Goal: Task Accomplishment & Management: Manage account settings

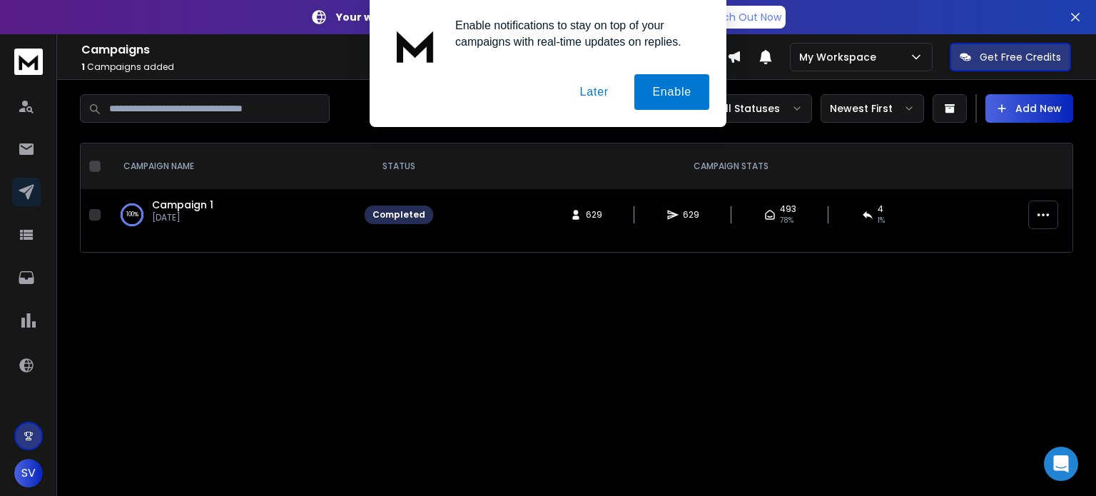
click at [607, 94] on button "Later" at bounding box center [594, 92] width 64 height 36
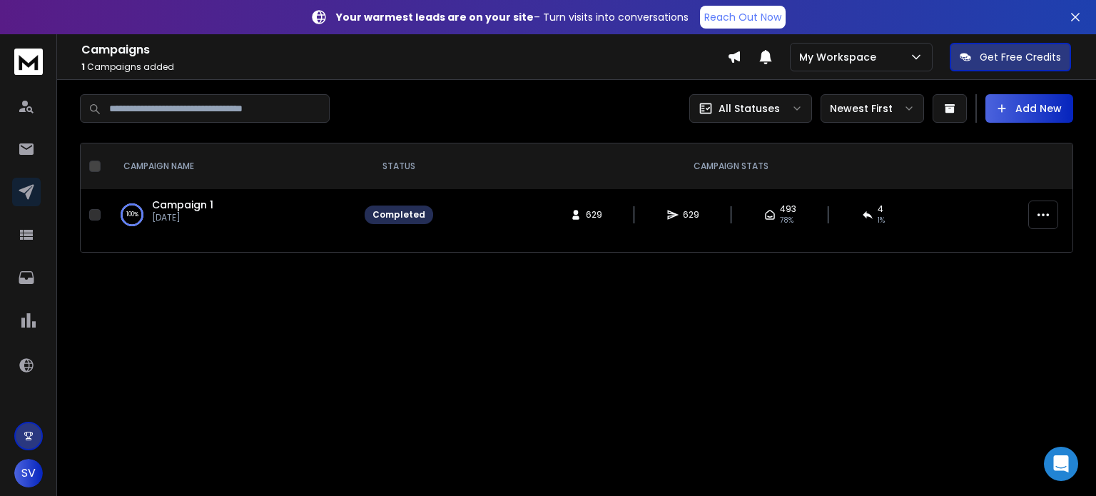
click at [26, 65] on img at bounding box center [28, 62] width 29 height 26
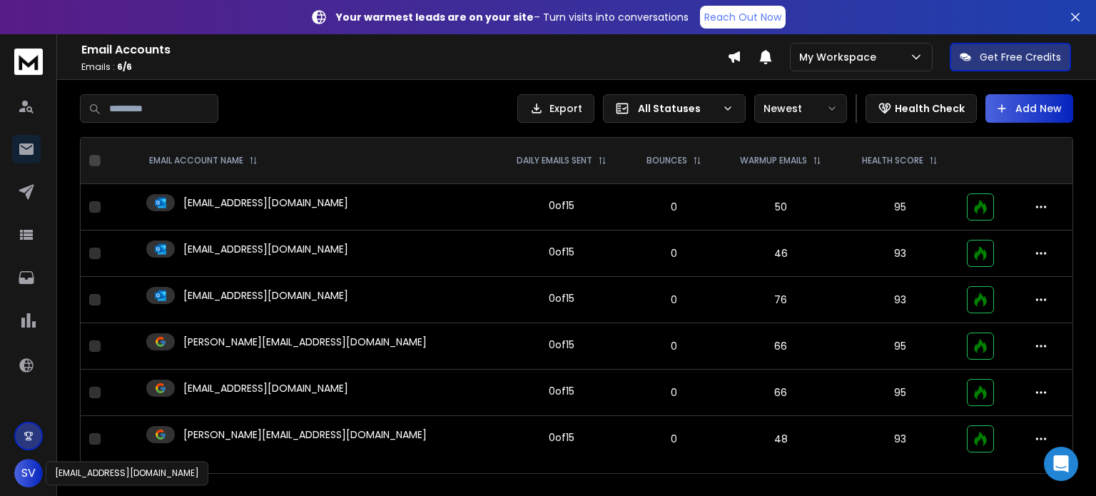
click at [25, 467] on span "SV" at bounding box center [28, 473] width 29 height 29
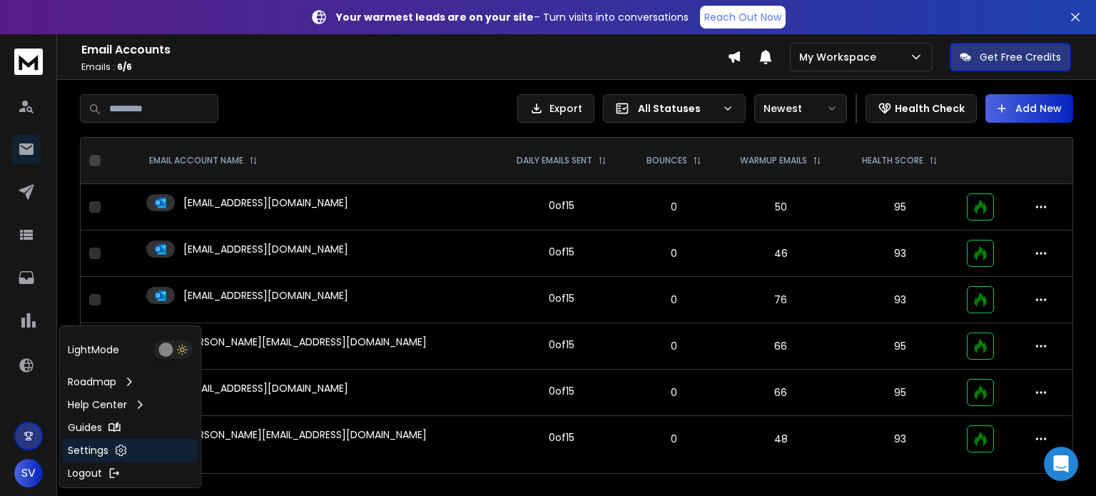
click at [103, 453] on p "Settings" at bounding box center [88, 450] width 41 height 14
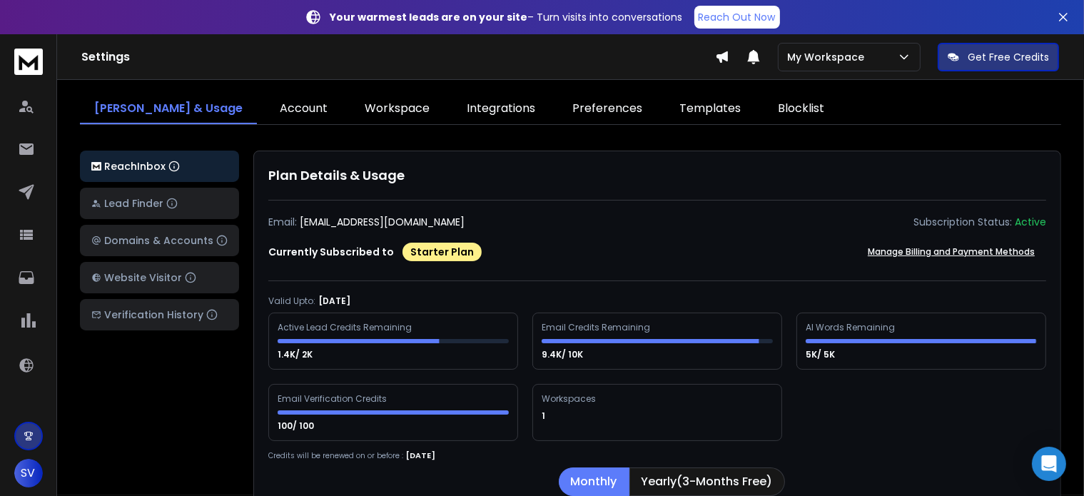
click at [265, 96] on link "Account" at bounding box center [303, 109] width 76 height 30
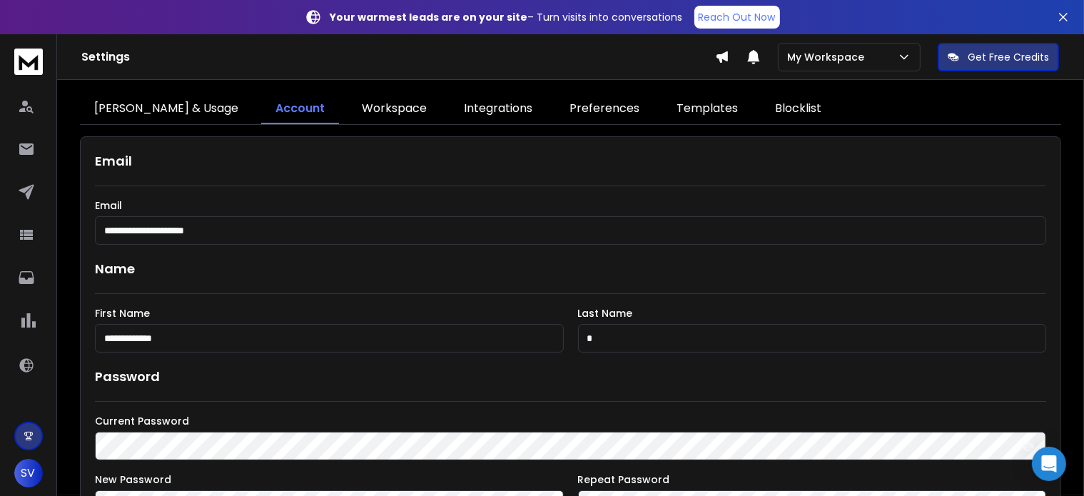
click at [166, 100] on link "[PERSON_NAME] & Usage" at bounding box center [166, 109] width 173 height 30
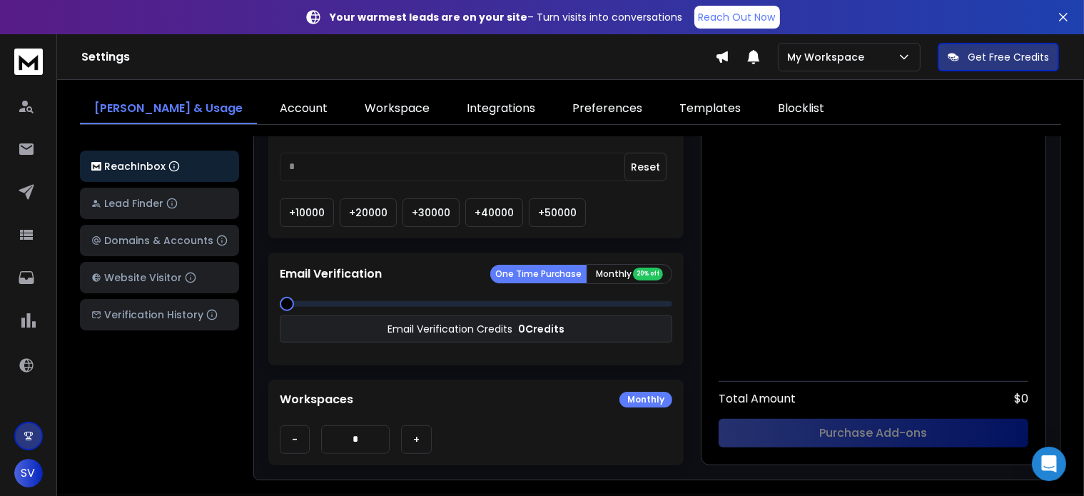
scroll to position [59, 0]
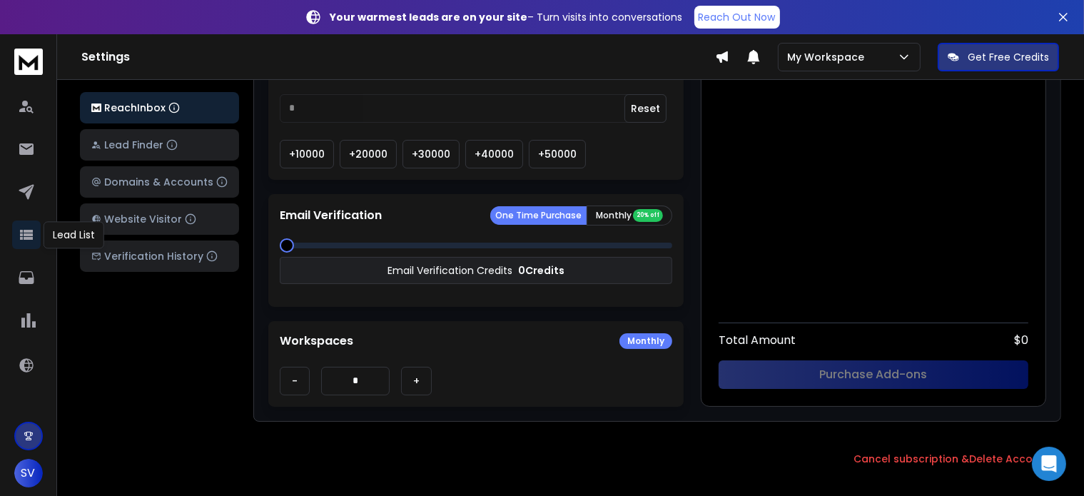
click at [22, 228] on icon at bounding box center [26, 234] width 17 height 17
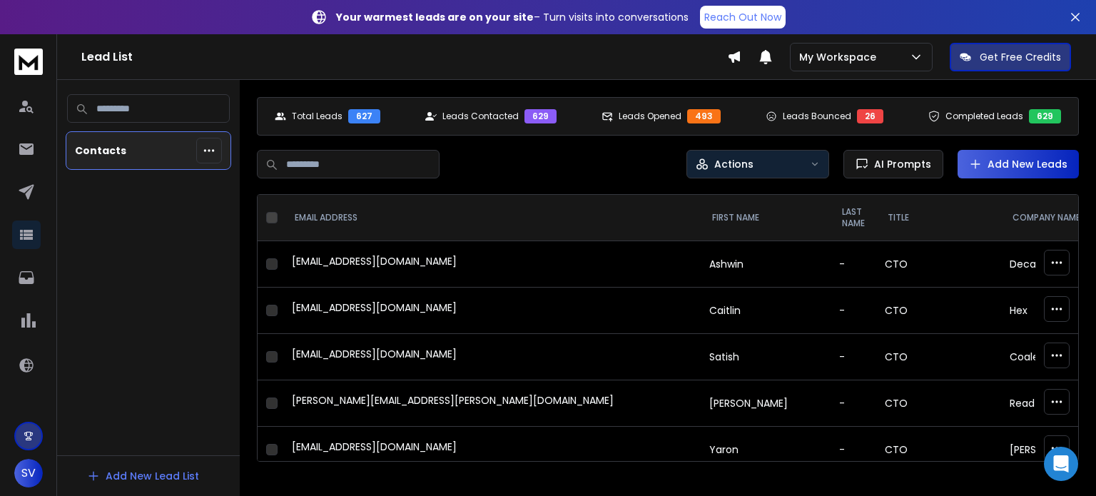
click at [791, 163] on div "Actions" at bounding box center [750, 164] width 108 height 14
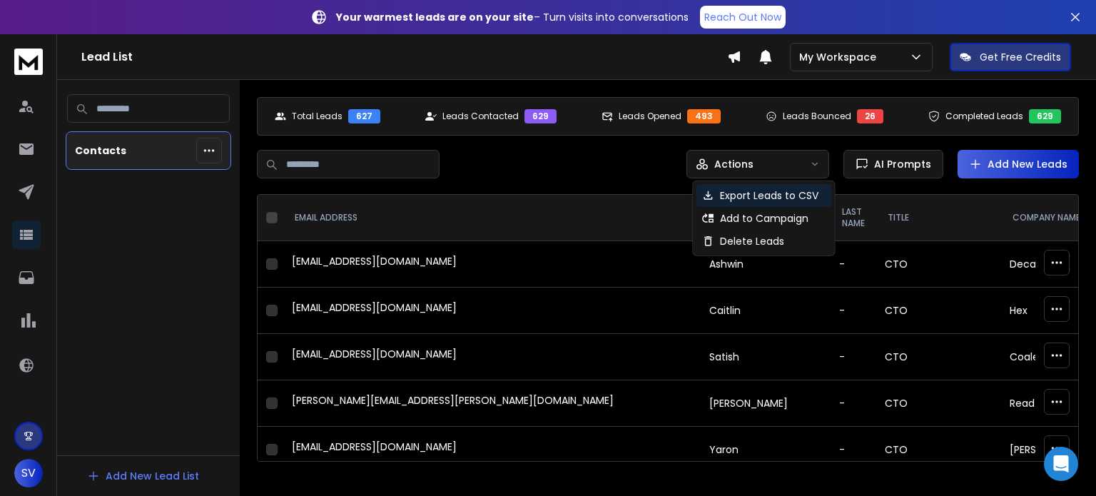
click at [756, 189] on p "Export Leads to CSV" at bounding box center [769, 195] width 98 height 14
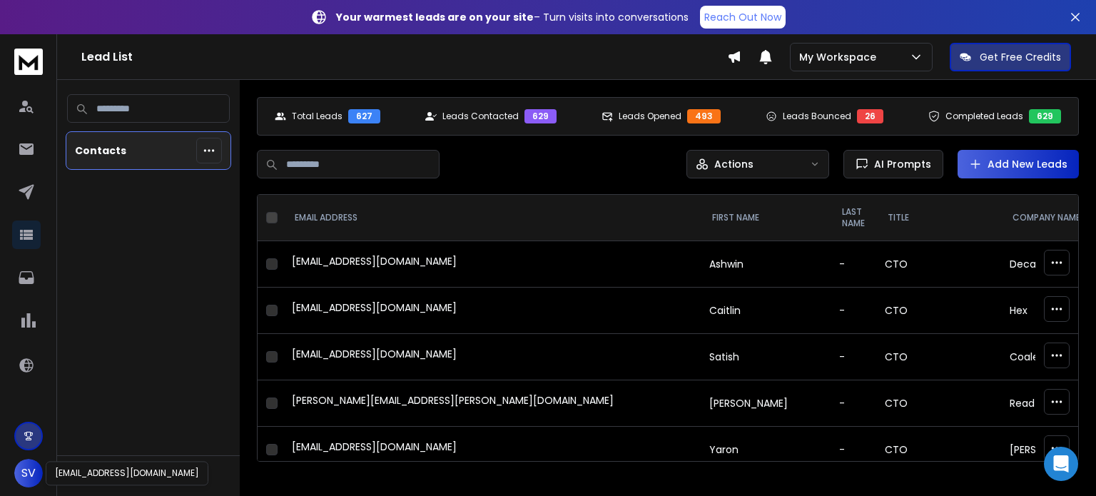
click at [29, 465] on span "SV" at bounding box center [28, 473] width 29 height 29
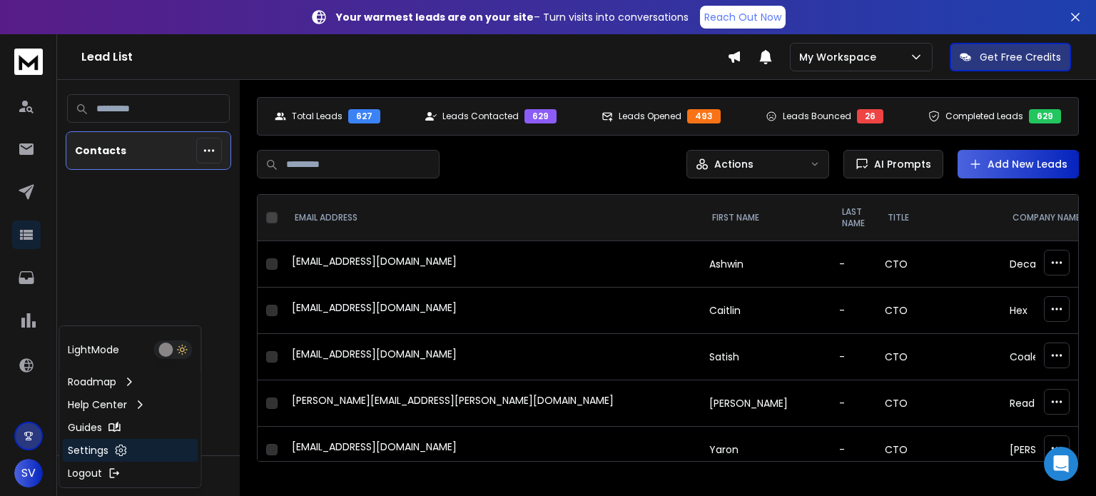
click at [111, 441] on div "Settings" at bounding box center [130, 450] width 136 height 23
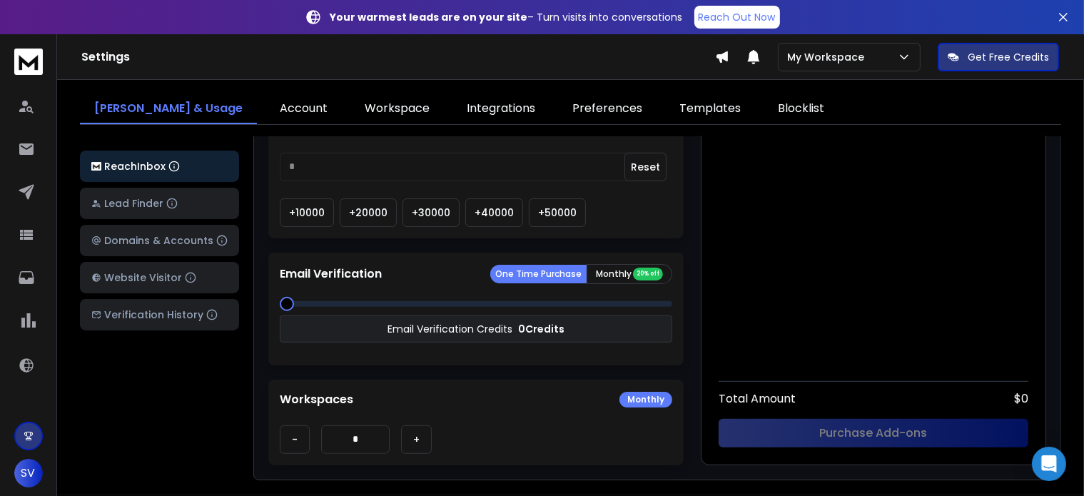
scroll to position [59, 0]
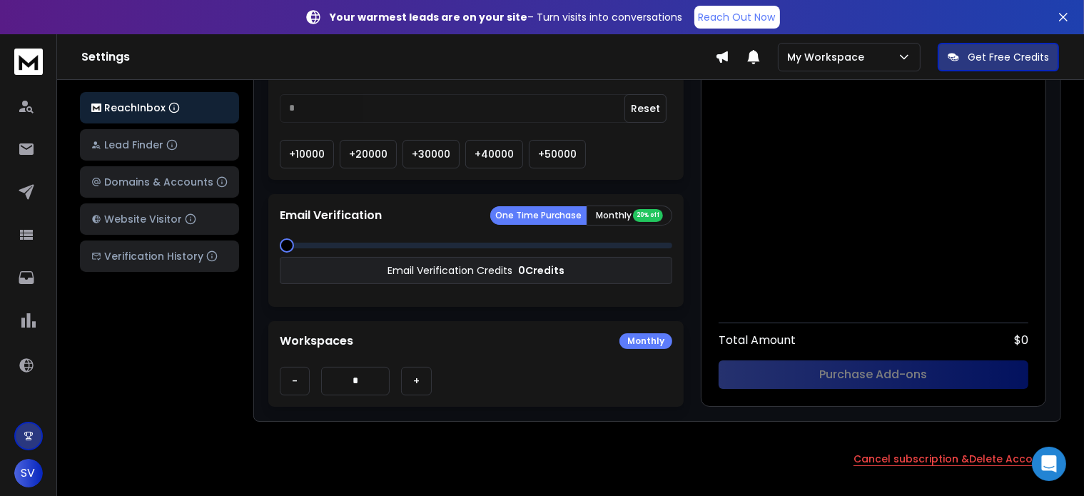
click at [891, 455] on button "Cancel subscription & Delete Account" at bounding box center [951, 459] width 219 height 29
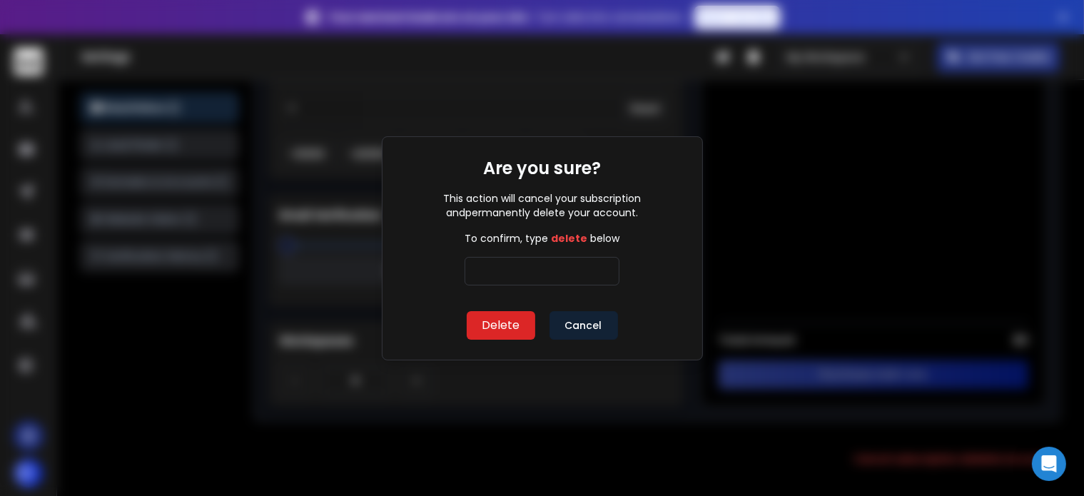
click at [530, 268] on input at bounding box center [542, 271] width 155 height 29
type input "******"
click at [509, 319] on button "Delete" at bounding box center [501, 325] width 69 height 29
